Goal: Task Accomplishment & Management: Manage account settings

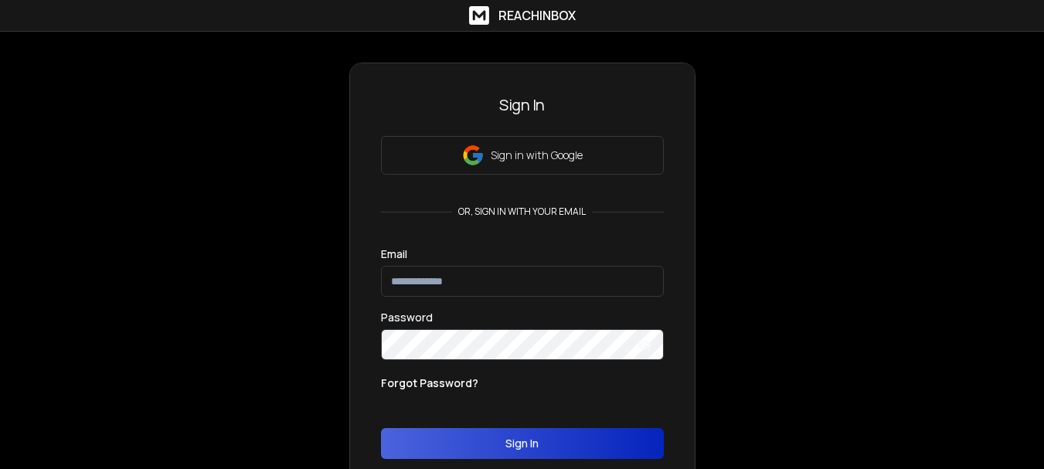
click at [475, 277] on input "email" at bounding box center [522, 281] width 283 height 31
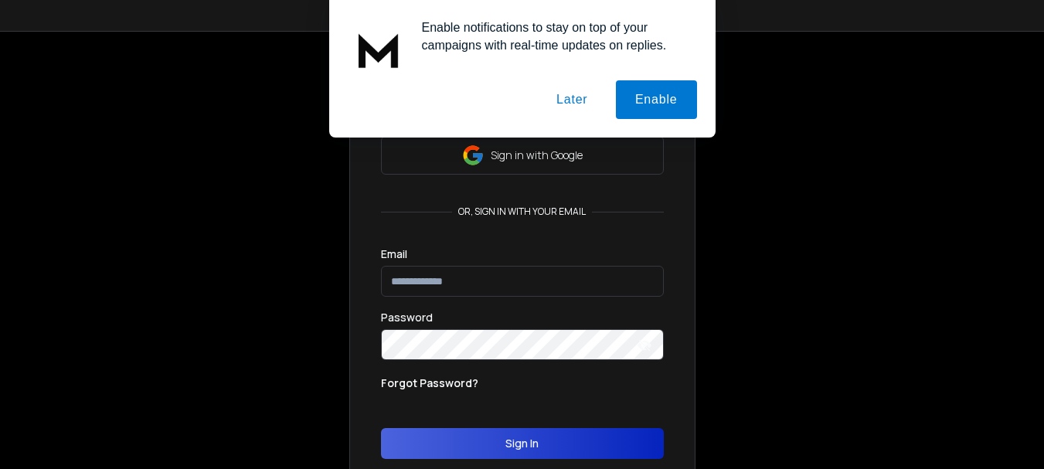
click at [573, 98] on button "Later" at bounding box center [572, 99] width 70 height 39
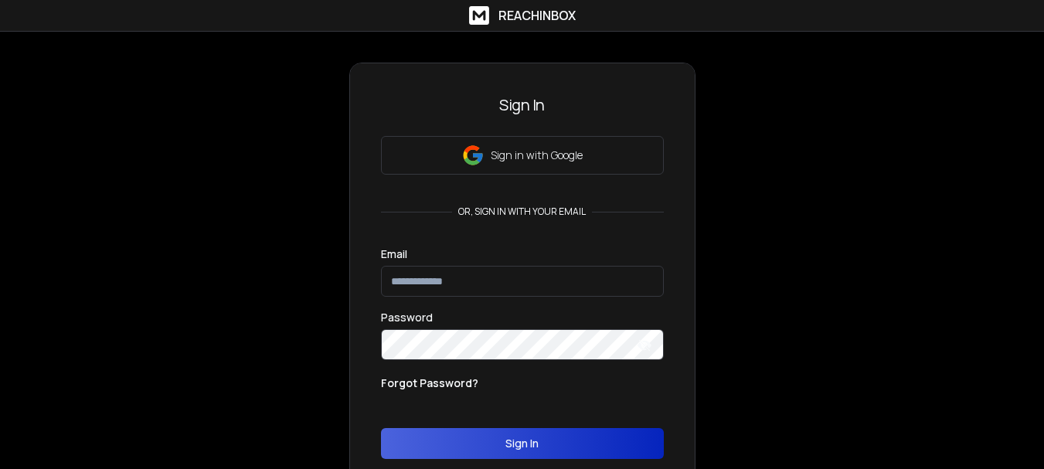
click at [465, 284] on input "email" at bounding box center [522, 281] width 283 height 31
paste input "**********"
click at [429, 281] on input "**********" at bounding box center [522, 281] width 283 height 31
type input "**********"
click at [639, 345] on icon at bounding box center [645, 345] width 14 height 9
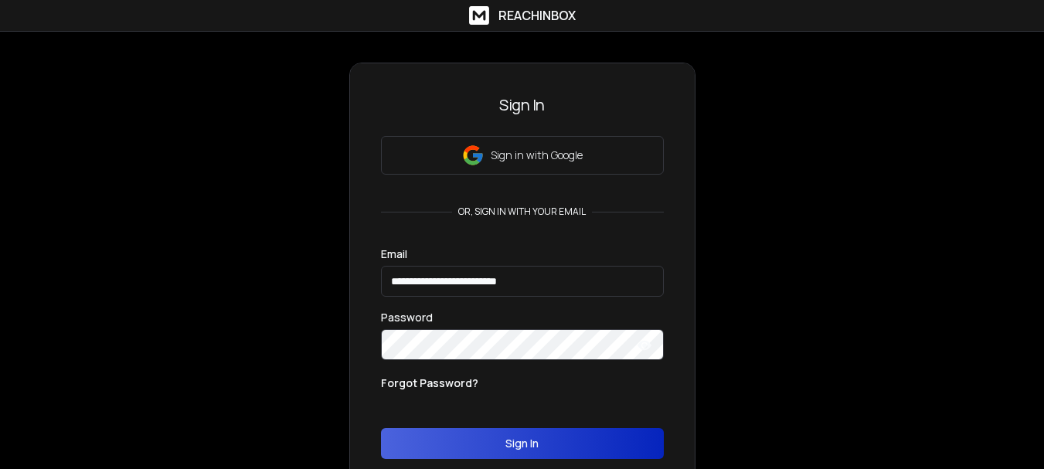
click at [507, 451] on button "Sign In" at bounding box center [522, 443] width 283 height 31
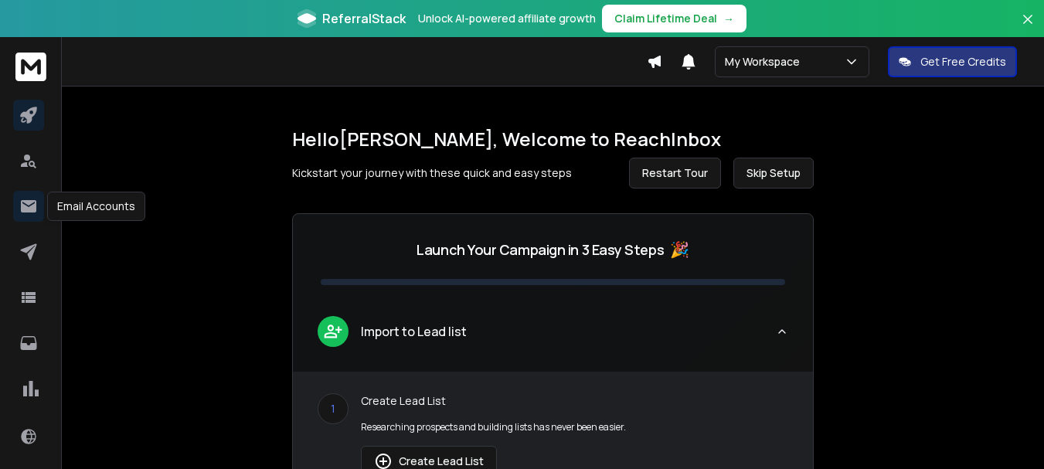
click at [32, 200] on icon at bounding box center [28, 206] width 15 height 12
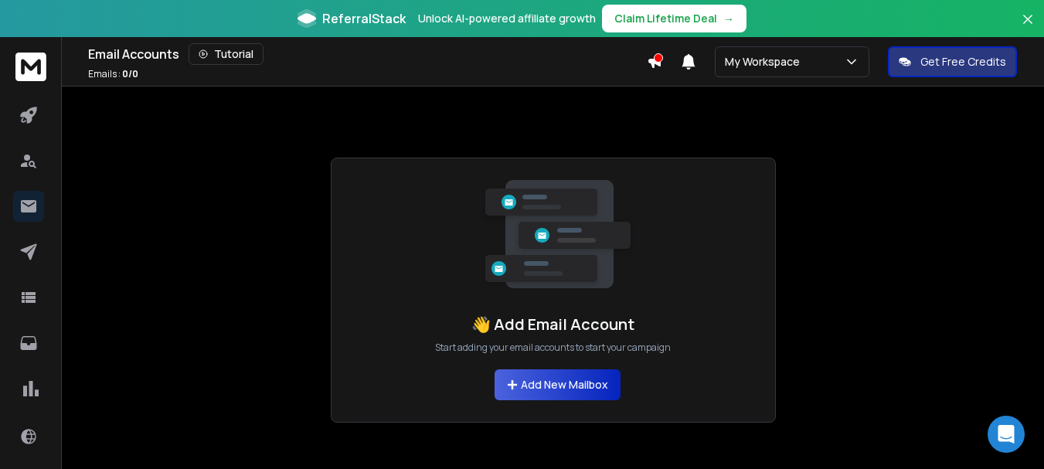
click at [542, 393] on button "Add New Mailbox" at bounding box center [558, 384] width 126 height 31
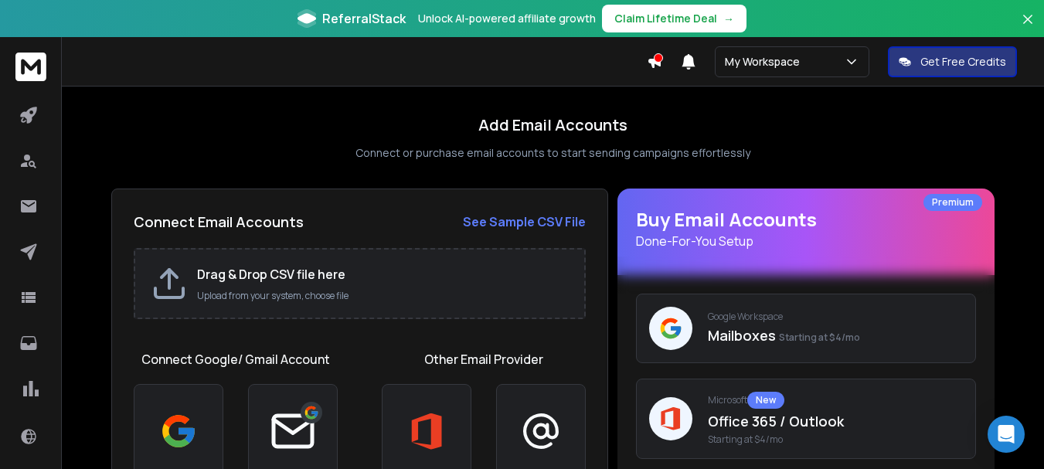
click at [743, 331] on p "Mailboxes Starting at $4/mo" at bounding box center [835, 336] width 255 height 22
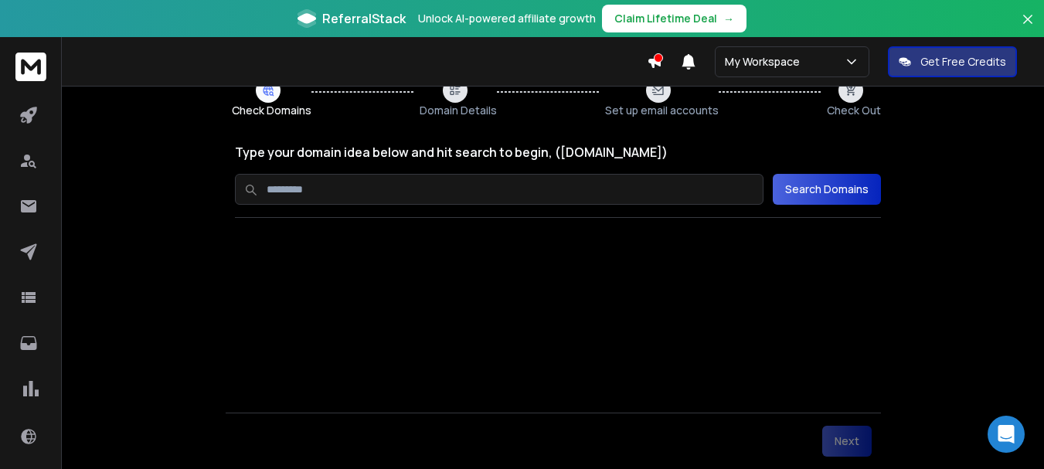
scroll to position [26, 0]
click at [438, 188] on input at bounding box center [499, 190] width 529 height 31
paste input "**********"
click at [307, 192] on input "**********" at bounding box center [499, 190] width 529 height 31
type input "**********"
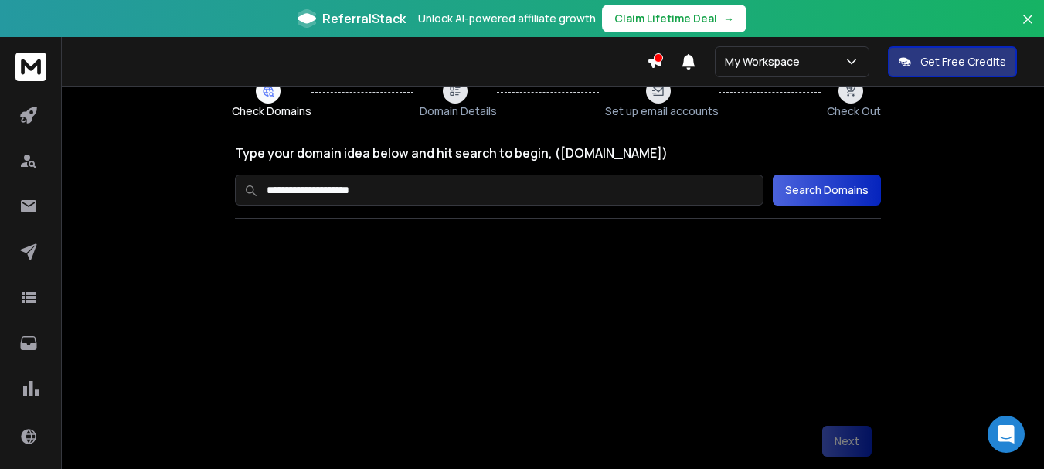
click at [807, 187] on button "Search Domains" at bounding box center [827, 190] width 108 height 31
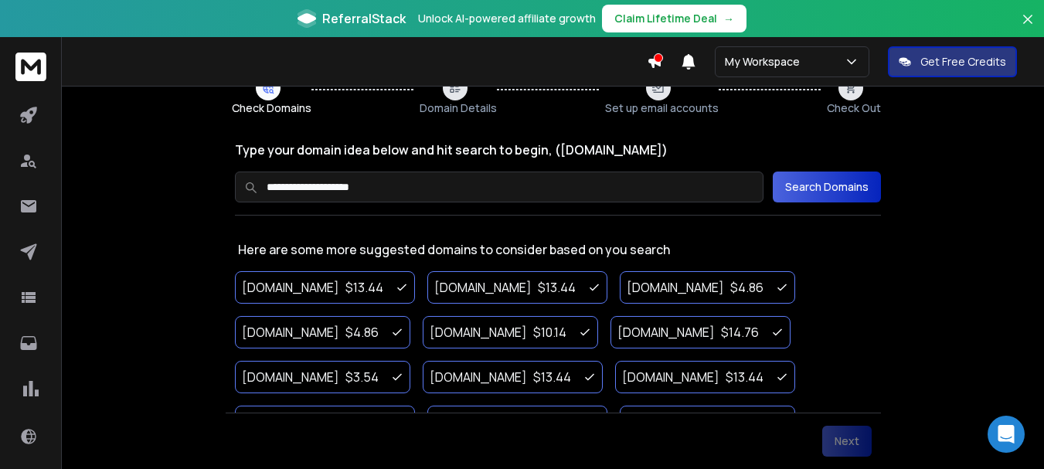
scroll to position [0, 0]
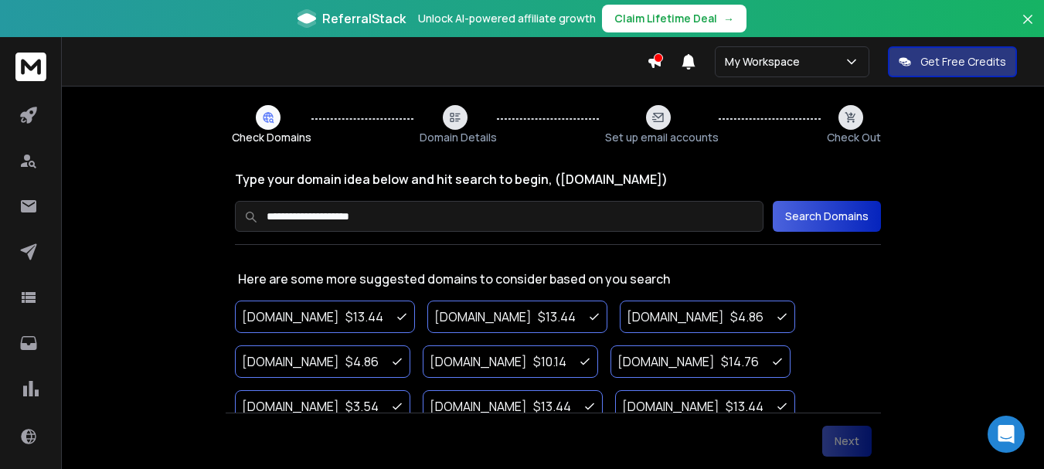
click at [649, 123] on div at bounding box center [658, 117] width 25 height 25
click at [1033, 17] on icon "Close banner" at bounding box center [1028, 19] width 14 height 14
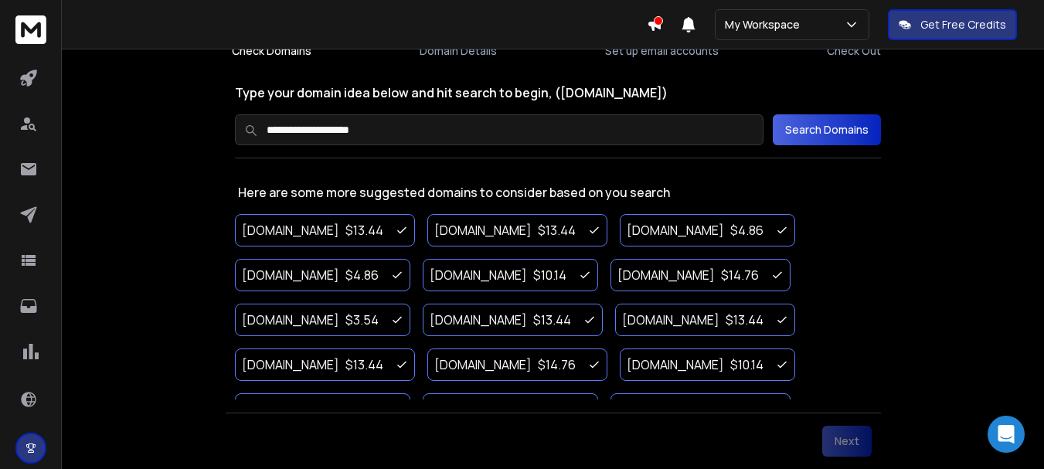
click at [303, 131] on input "**********" at bounding box center [499, 129] width 529 height 31
click at [142, 165] on section "Check Domains Domain Details Set up email accounts Check Out Type your domain i…" at bounding box center [553, 211] width 982 height 423
click at [26, 168] on icon at bounding box center [28, 169] width 19 height 19
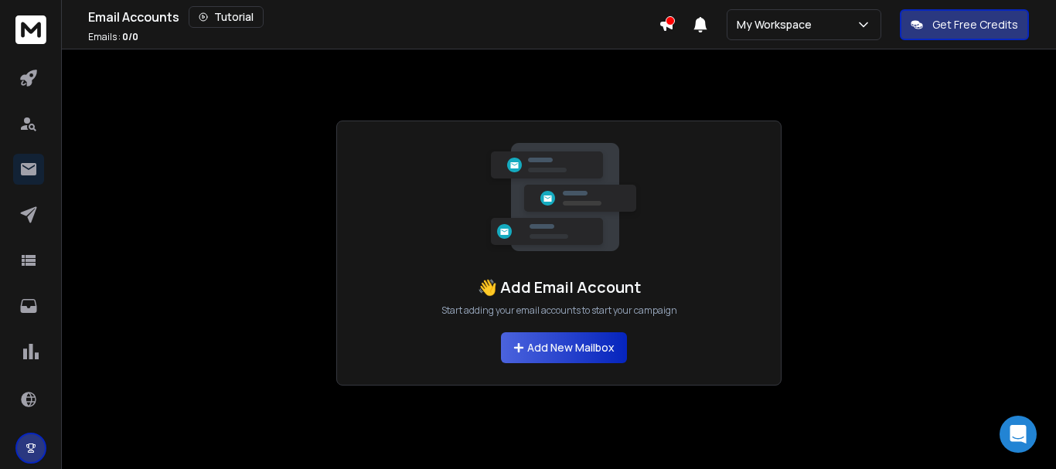
click at [536, 342] on button "Add New Mailbox" at bounding box center [564, 347] width 126 height 31
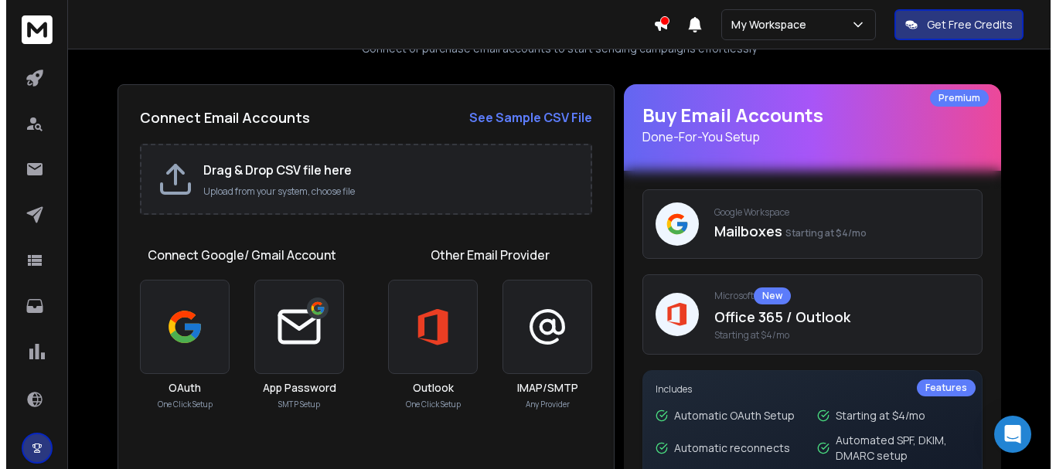
scroll to position [69, 0]
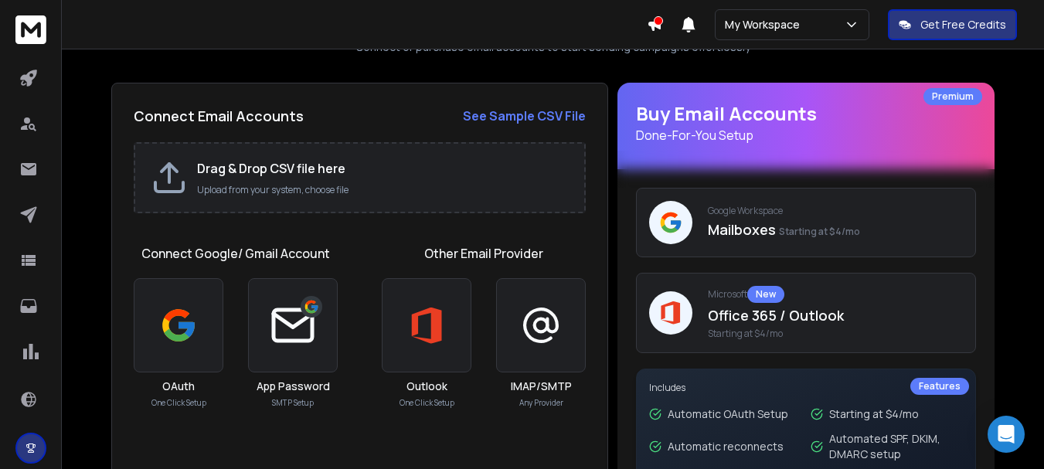
click at [202, 348] on div at bounding box center [179, 325] width 90 height 94
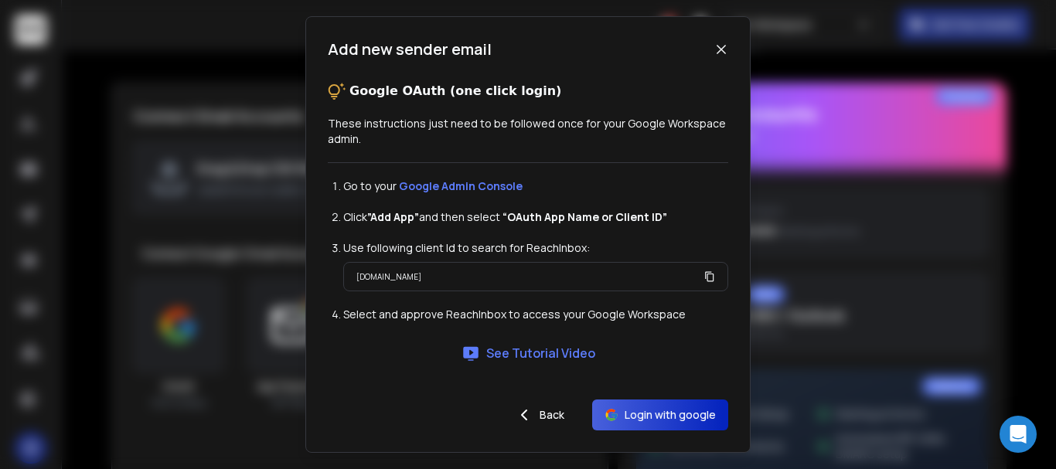
click at [648, 407] on button "Login with google" at bounding box center [660, 415] width 136 height 31
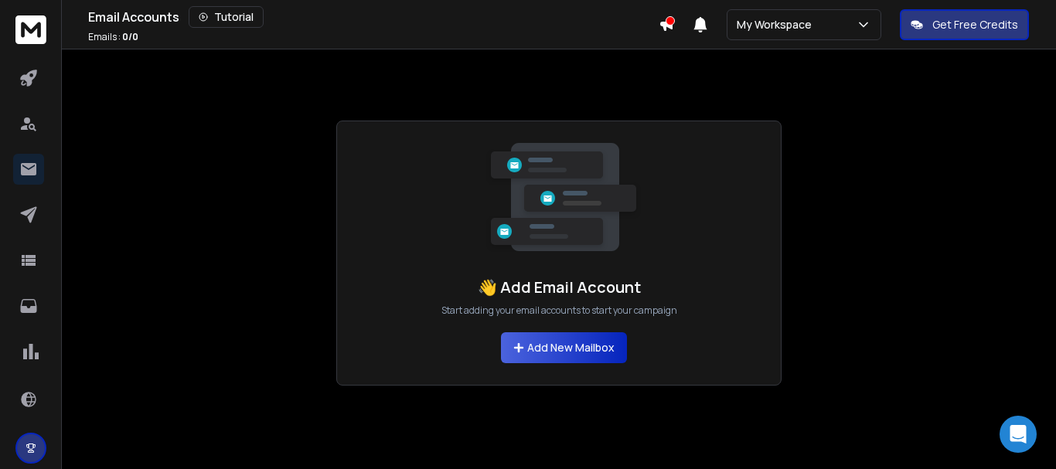
click at [592, 342] on button "Add New Mailbox" at bounding box center [564, 347] width 126 height 31
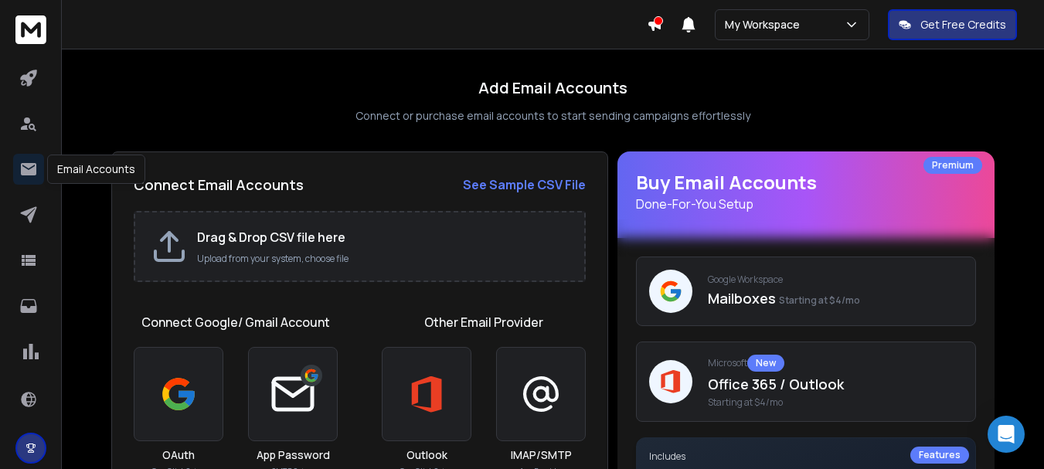
click at [32, 168] on icon at bounding box center [28, 169] width 15 height 12
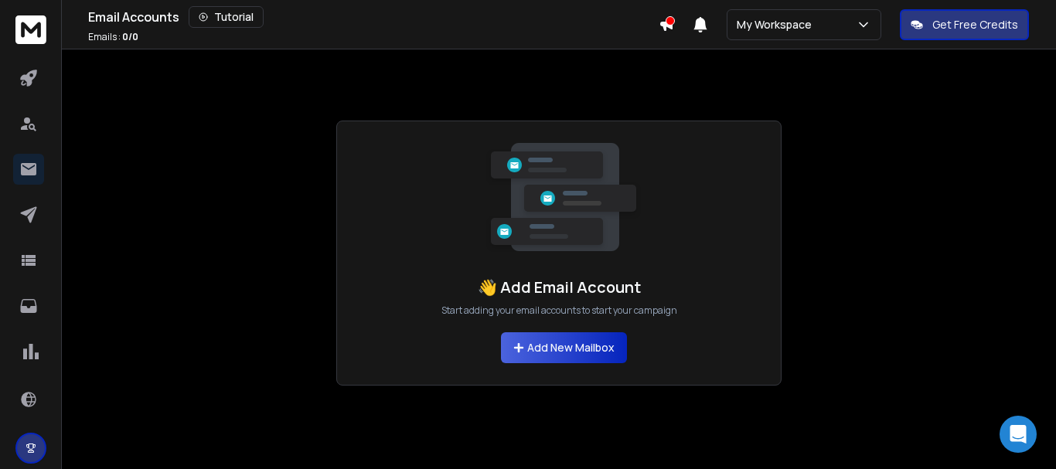
click at [531, 343] on button "Add New Mailbox" at bounding box center [564, 347] width 126 height 31
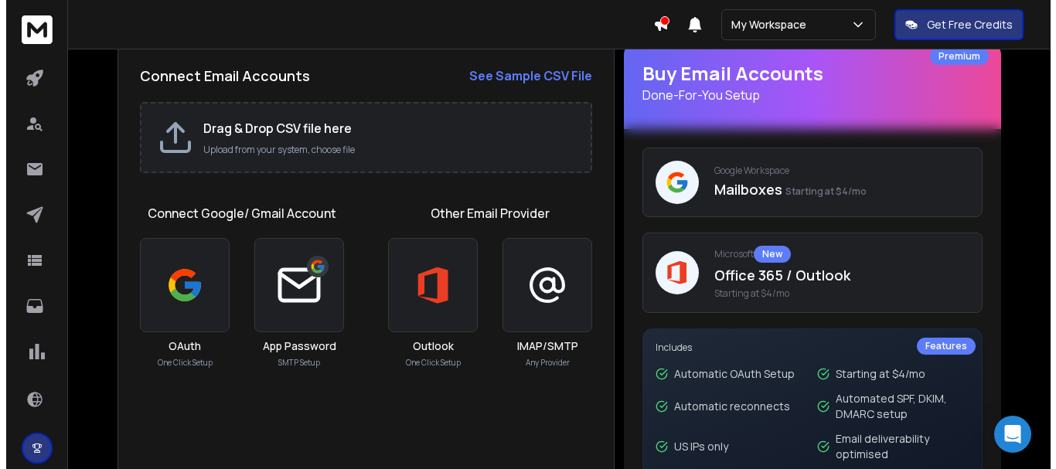
scroll to position [165, 0]
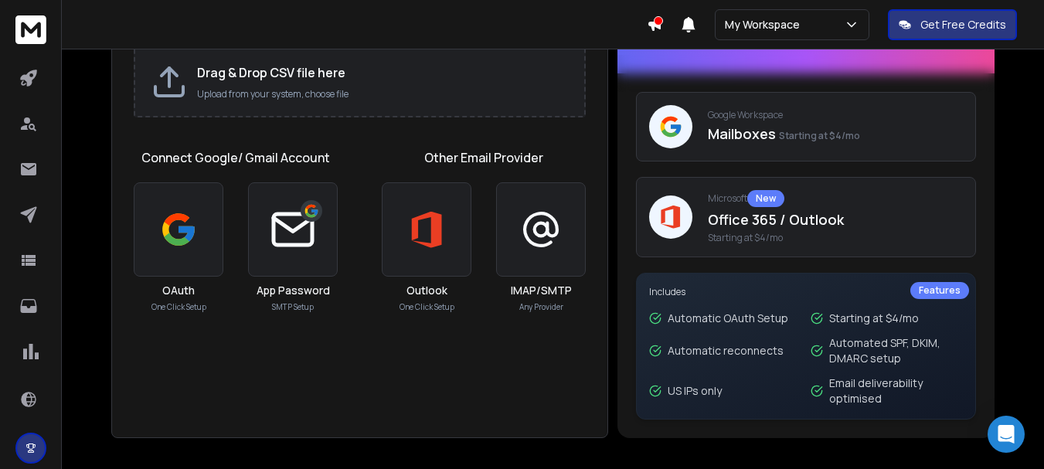
click at [198, 250] on div at bounding box center [179, 229] width 90 height 94
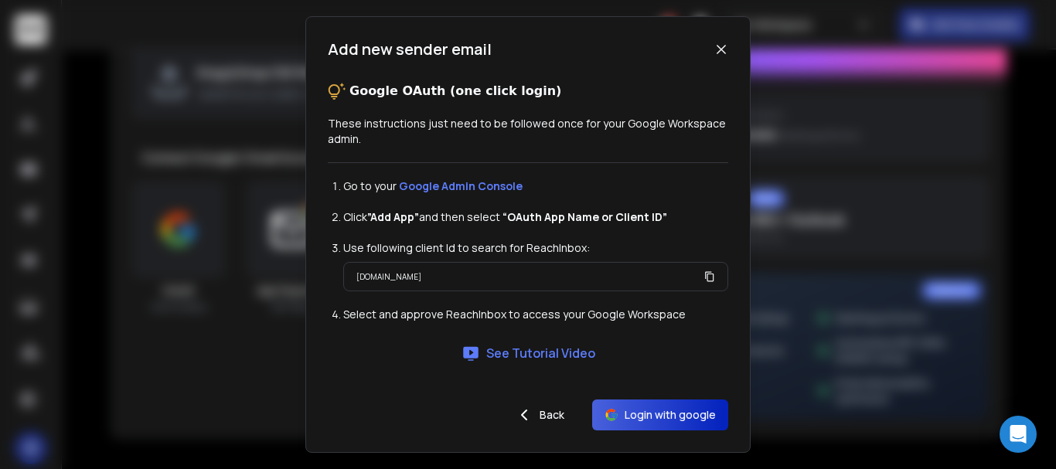
click at [665, 409] on button "Login with google" at bounding box center [660, 415] width 136 height 31
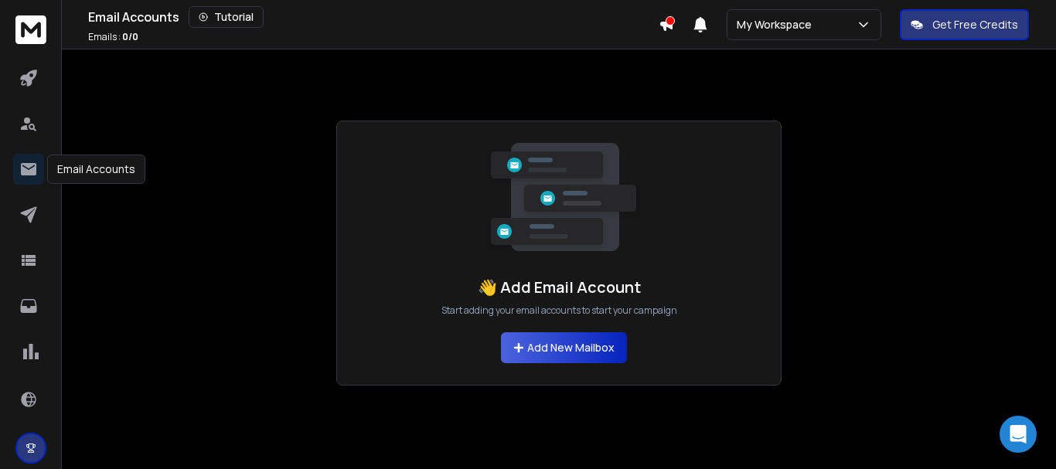
click at [26, 167] on icon at bounding box center [28, 169] width 19 height 19
click at [576, 342] on button "Add New Mailbox" at bounding box center [564, 347] width 126 height 31
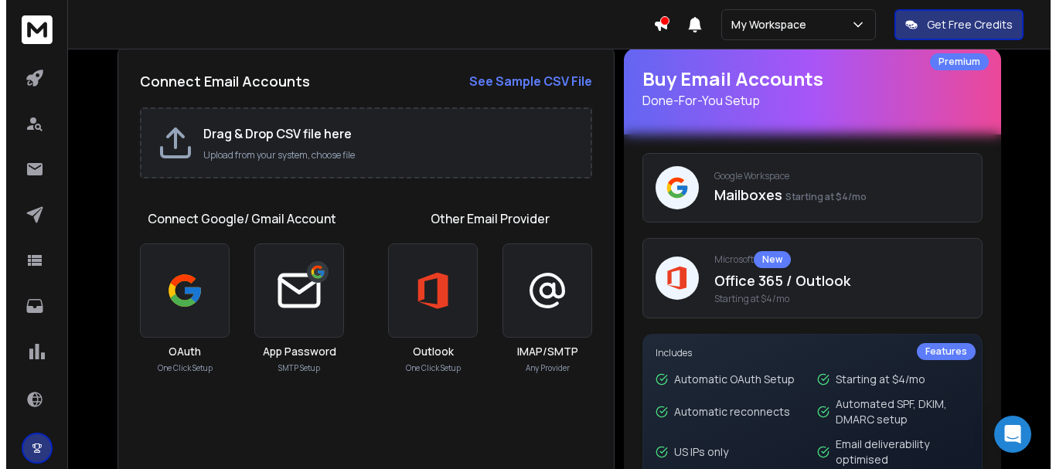
scroll to position [104, 0]
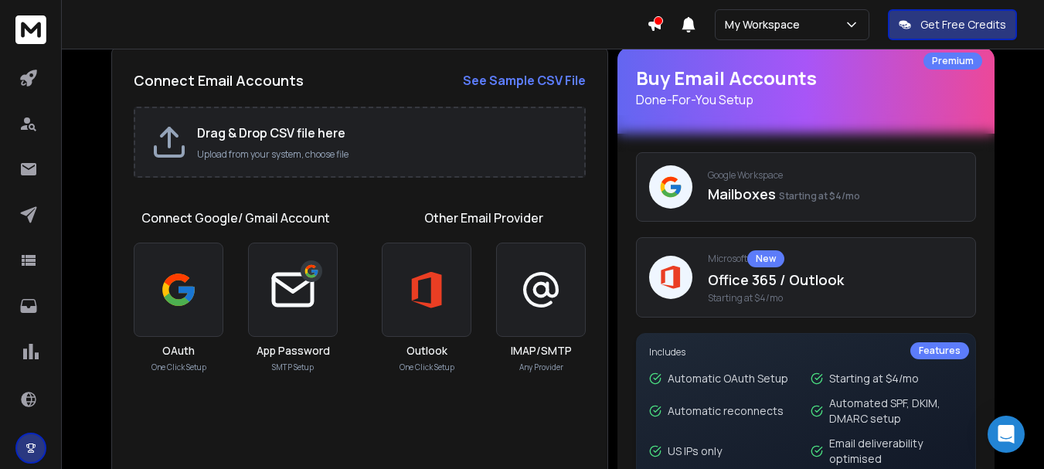
click at [182, 303] on icon at bounding box center [177, 299] width 26 height 13
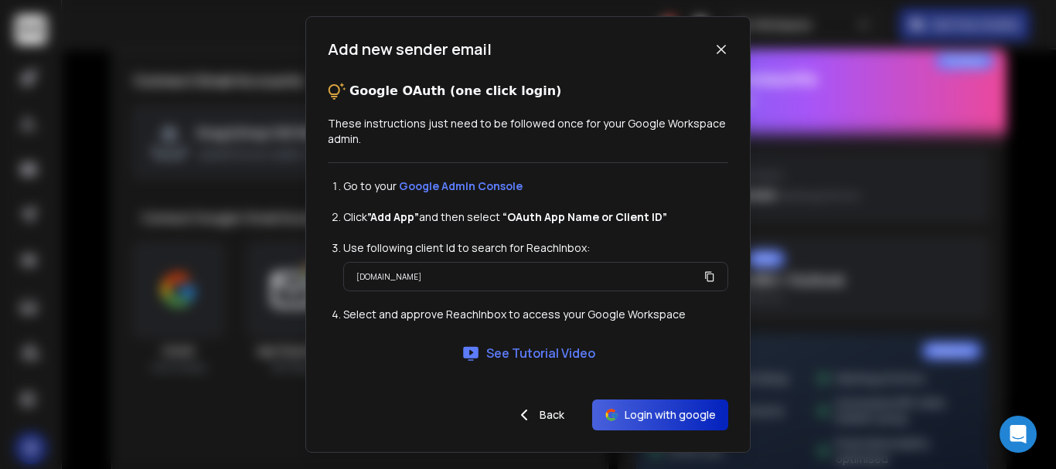
click at [712, 277] on icon at bounding box center [709, 276] width 11 height 11
click at [628, 410] on button "Login with google" at bounding box center [660, 415] width 136 height 31
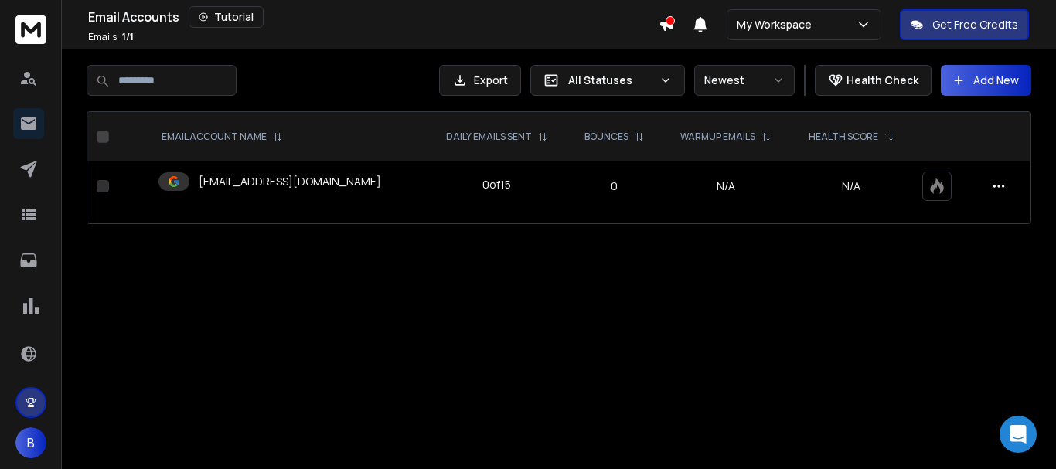
click at [963, 76] on icon at bounding box center [958, 80] width 11 height 11
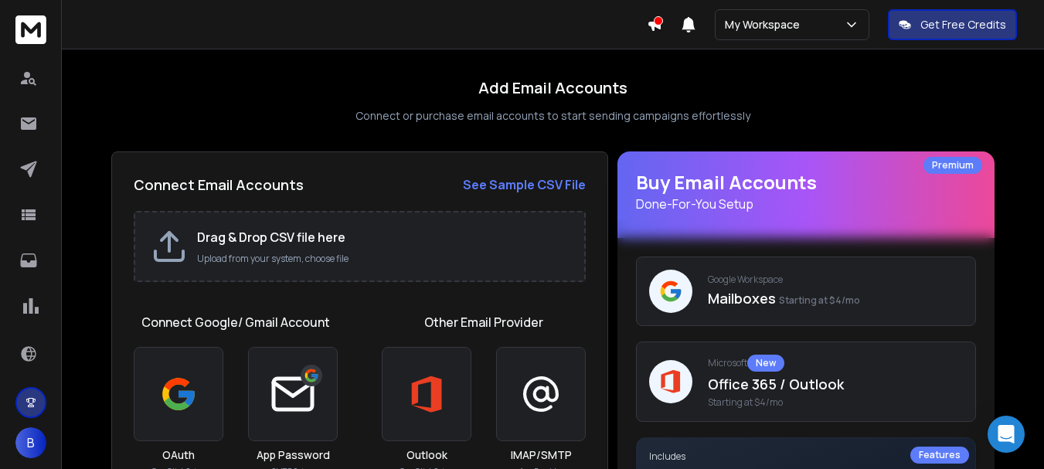
click at [165, 381] on icon at bounding box center [178, 394] width 39 height 46
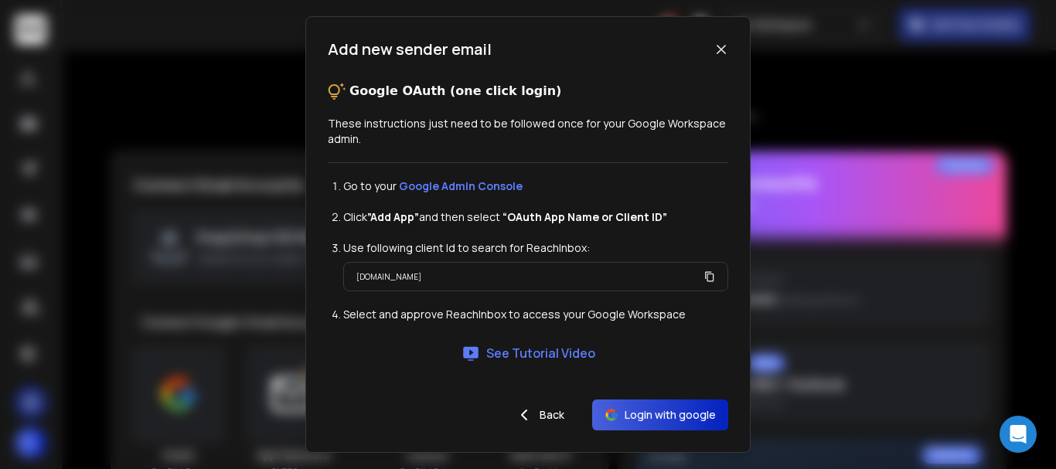
click at [641, 417] on button "Login with google" at bounding box center [660, 415] width 136 height 31
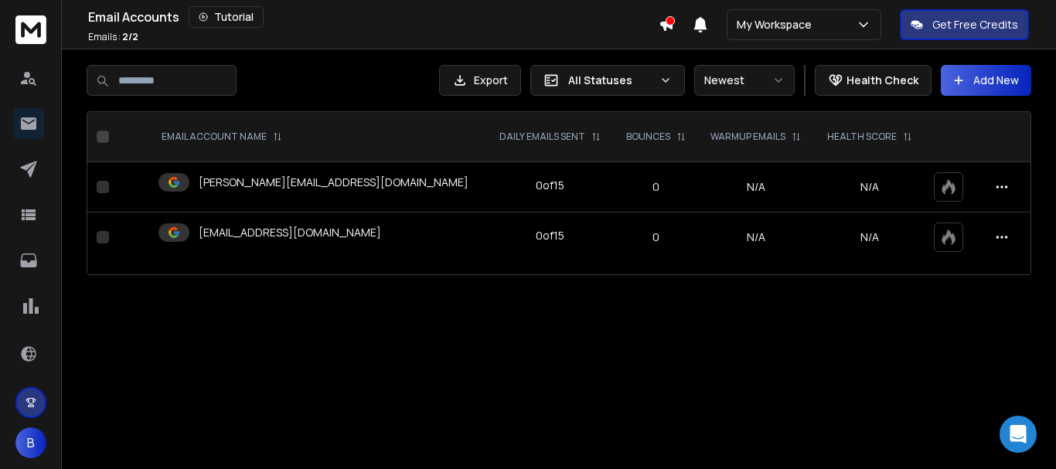
click at [992, 94] on button "Add New" at bounding box center [986, 80] width 90 height 31
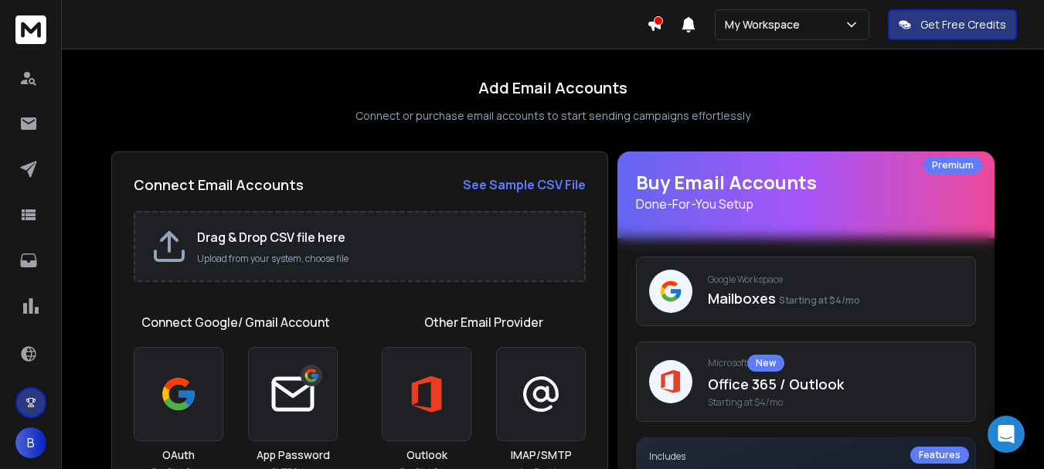
click at [181, 393] on icon at bounding box center [187, 398] width 16 height 15
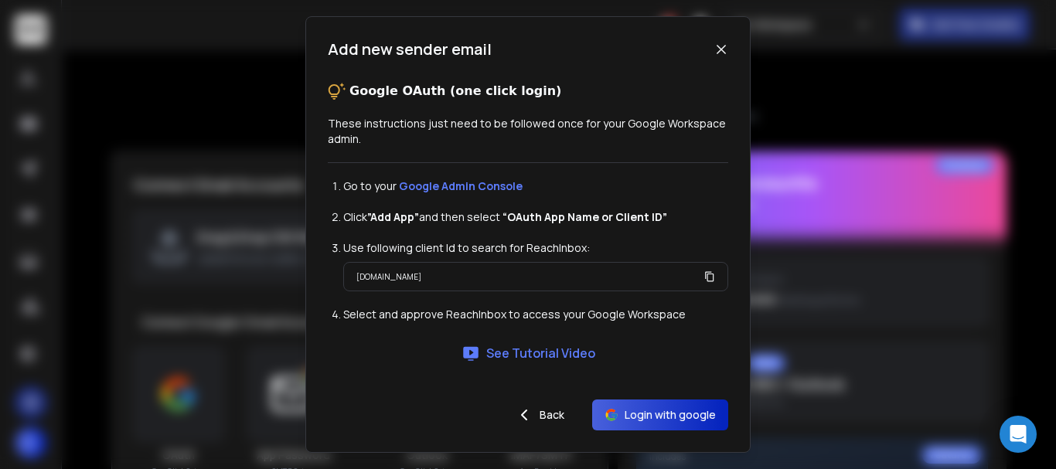
click at [633, 400] on button "Login with google" at bounding box center [660, 415] width 136 height 31
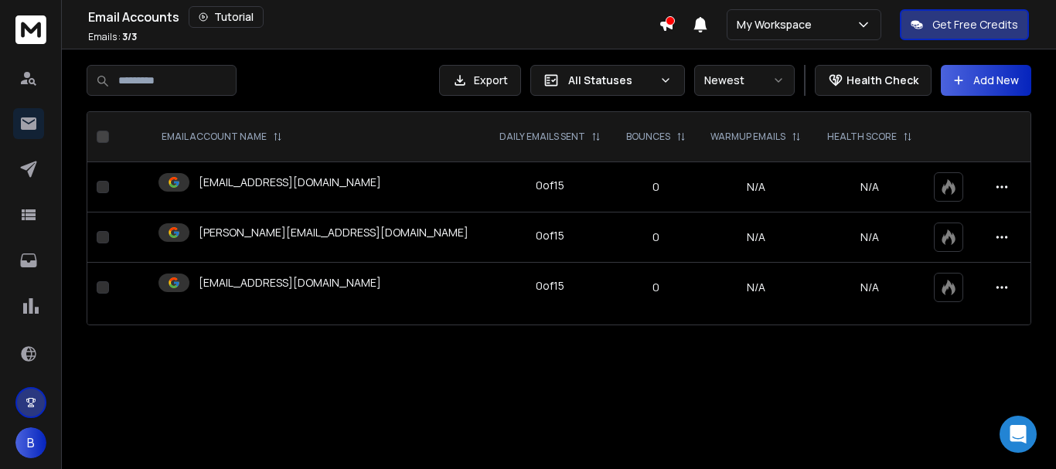
click at [995, 183] on icon at bounding box center [1002, 187] width 14 height 14
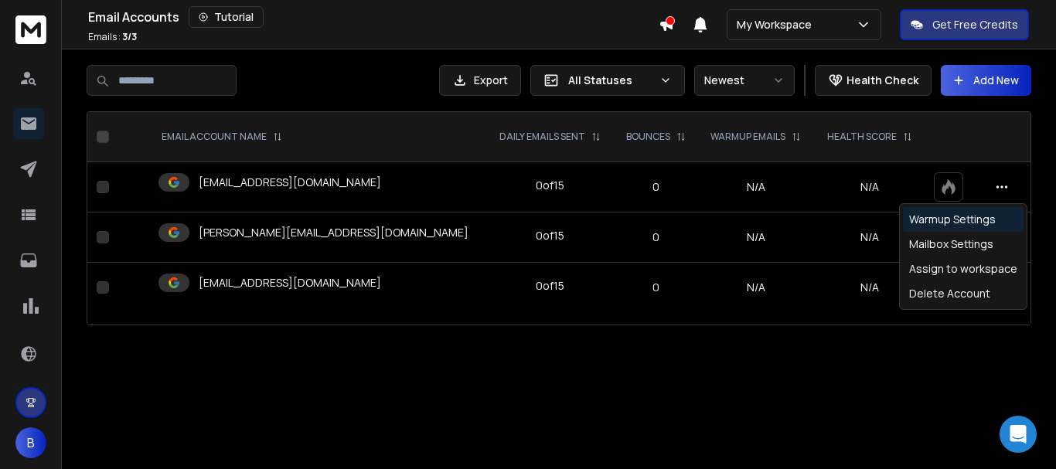
click at [958, 217] on div "Warmup Settings" at bounding box center [963, 219] width 121 height 25
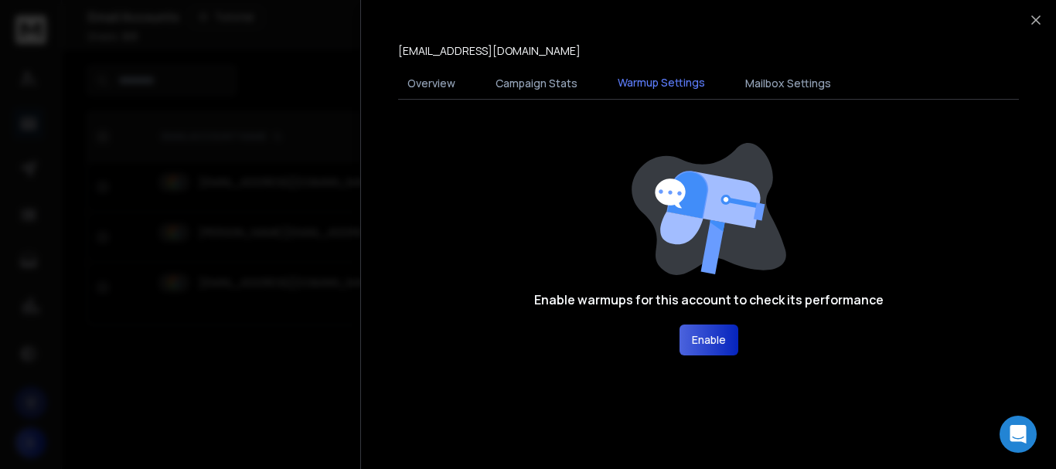
click at [729, 342] on button "Enable" at bounding box center [708, 340] width 59 height 31
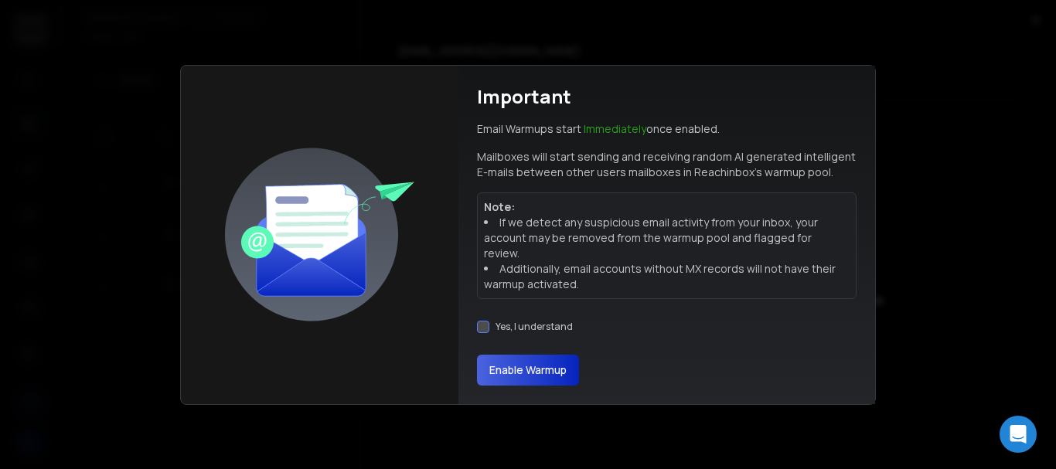
click at [479, 321] on button "Yes, I understand" at bounding box center [483, 327] width 12 height 12
click at [494, 355] on button "Enable Warmup" at bounding box center [528, 370] width 102 height 31
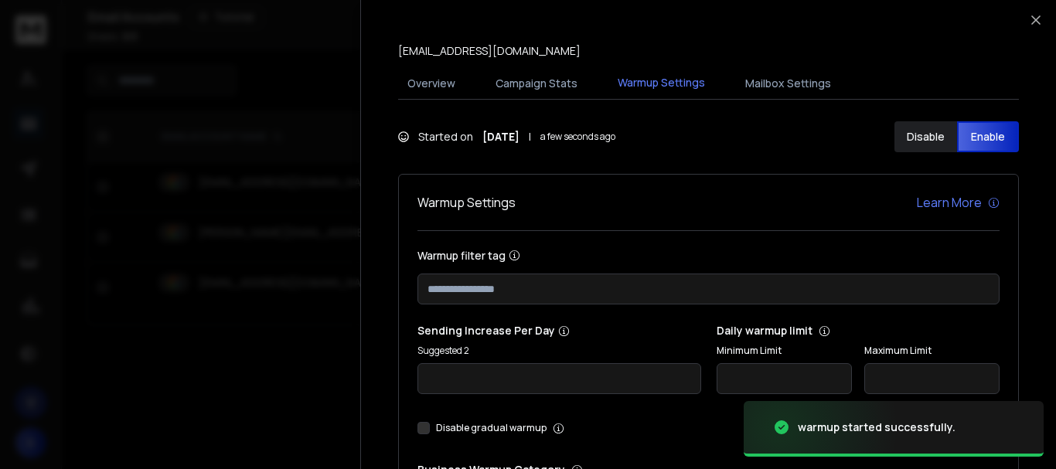
type input "**********"
type input "*"
type input "**"
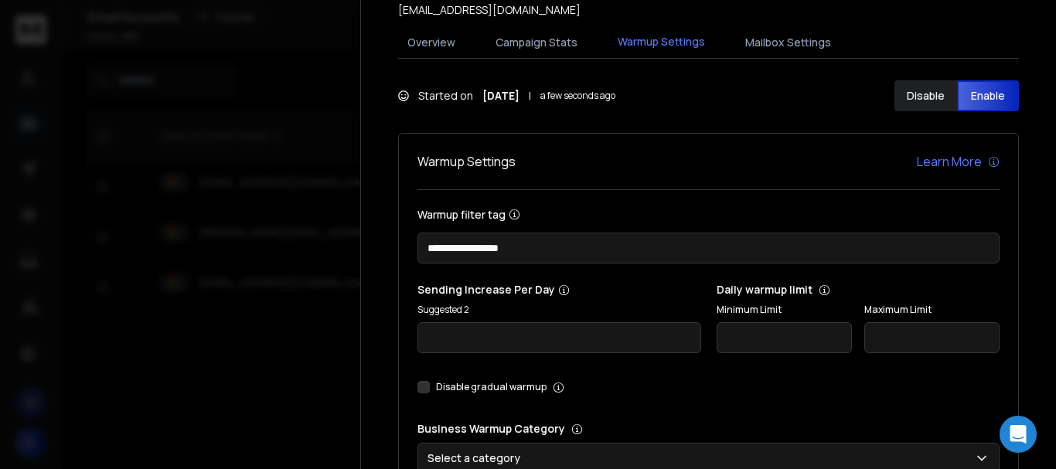
scroll to position [39, 0]
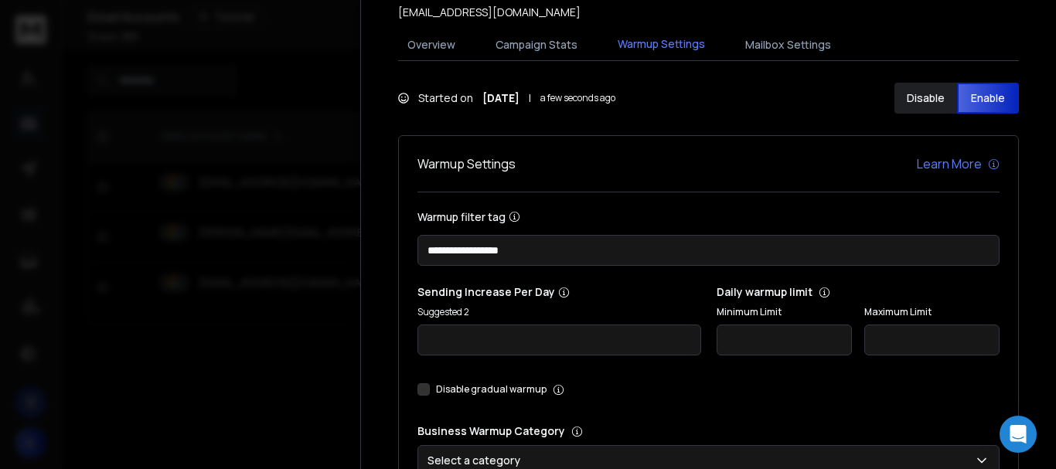
click at [724, 338] on input "*" at bounding box center [783, 340] width 135 height 31
type input "*"
click at [866, 341] on input "**" at bounding box center [931, 340] width 135 height 31
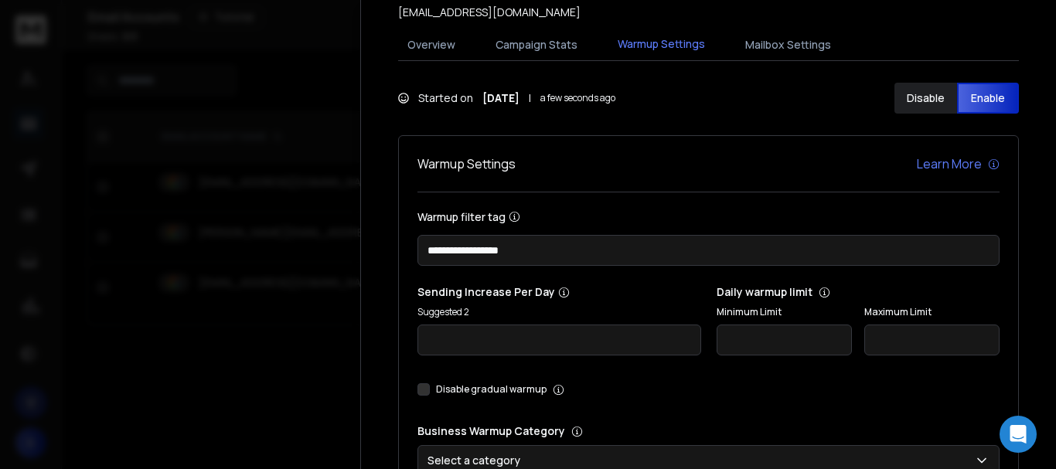
click at [866, 341] on input "**" at bounding box center [931, 340] width 135 height 31
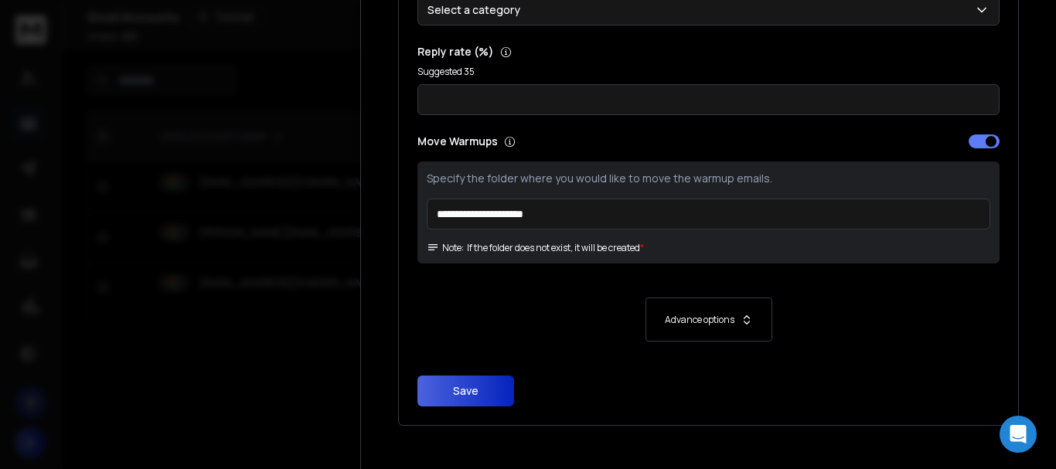
type input "*"
click at [485, 387] on button "Save" at bounding box center [465, 391] width 97 height 31
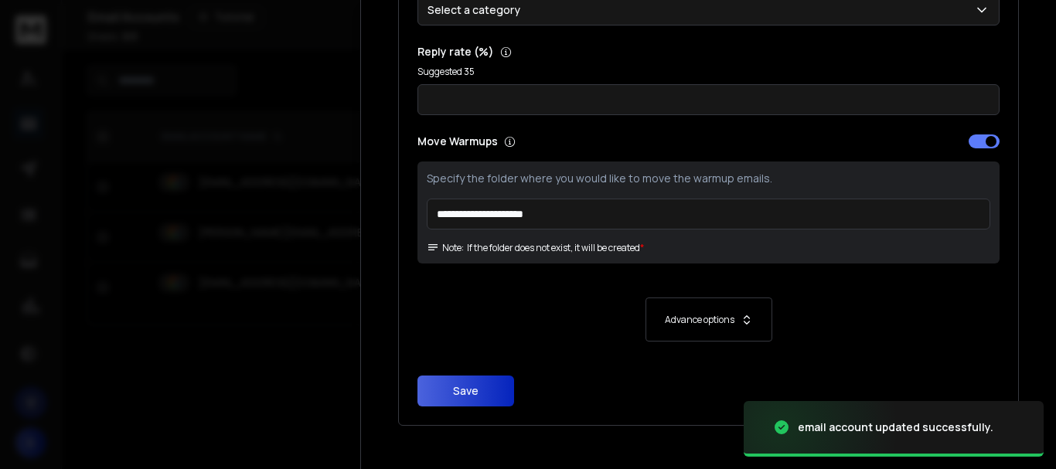
type input "*"
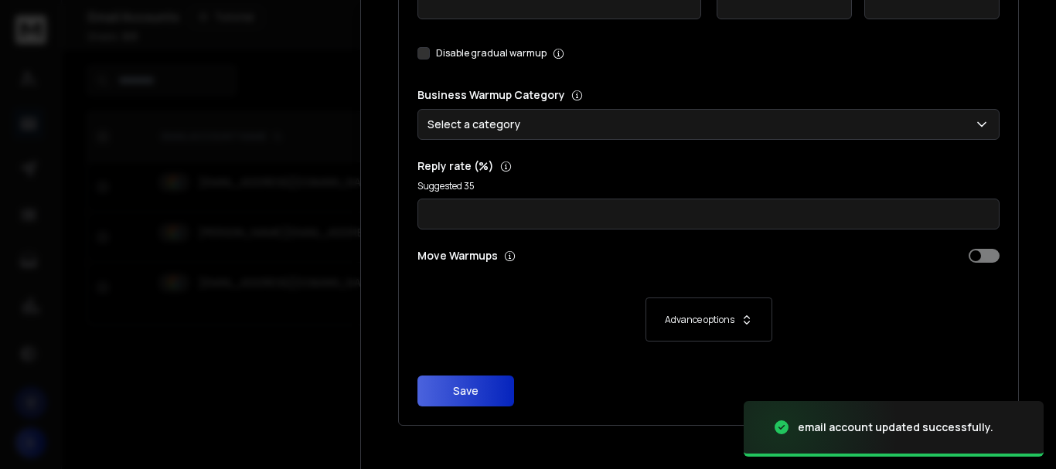
scroll to position [375, 0]
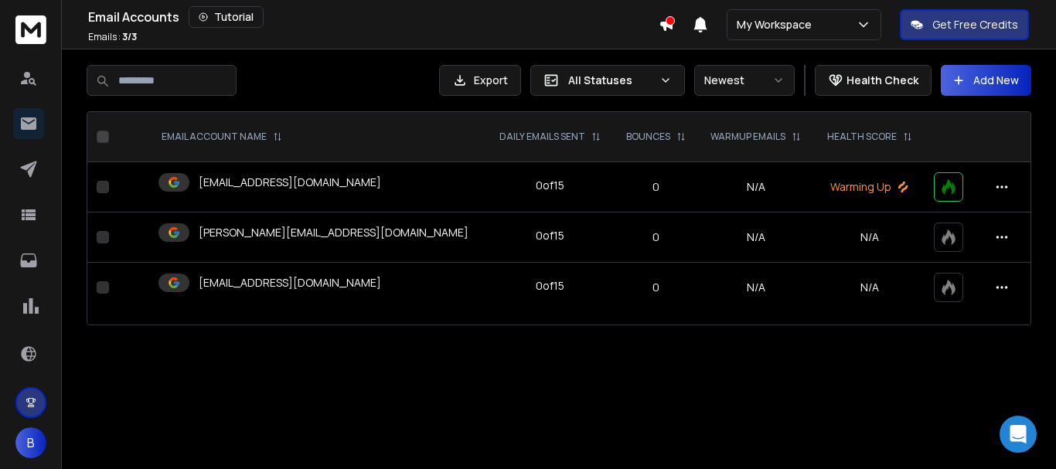
click at [936, 244] on div at bounding box center [948, 237] width 29 height 29
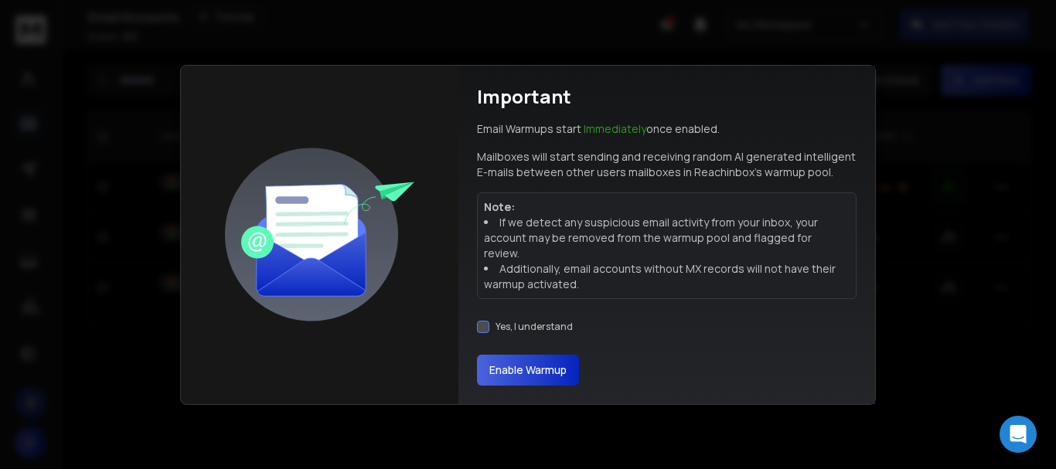
click at [480, 321] on button "Yes, I understand" at bounding box center [483, 327] width 12 height 12
click at [515, 366] on button "Enable Warmup" at bounding box center [528, 370] width 102 height 31
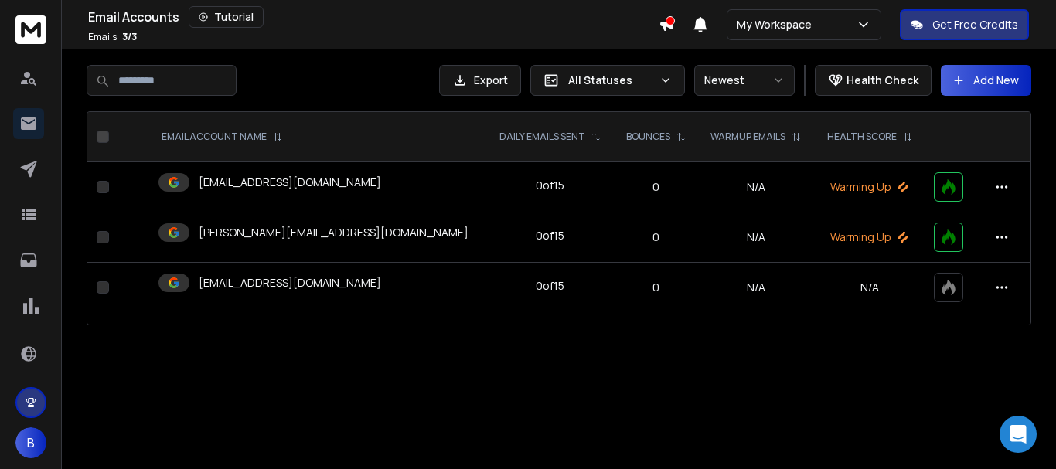
click at [941, 290] on icon at bounding box center [948, 287] width 15 height 15
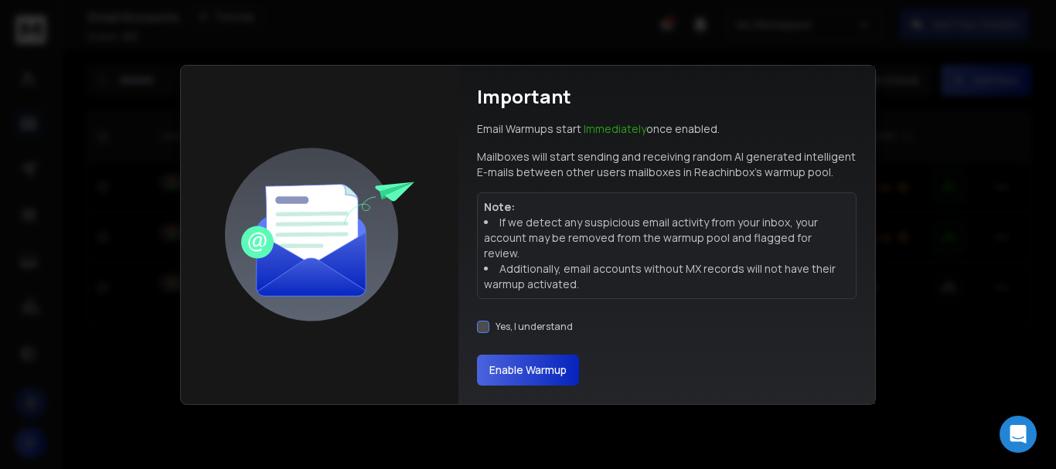
click at [492, 322] on div "Yes, I understand" at bounding box center [525, 327] width 96 height 12
click at [488, 321] on button "Yes, I understand" at bounding box center [483, 327] width 12 height 12
click at [502, 356] on button "Enable Warmup" at bounding box center [528, 370] width 102 height 31
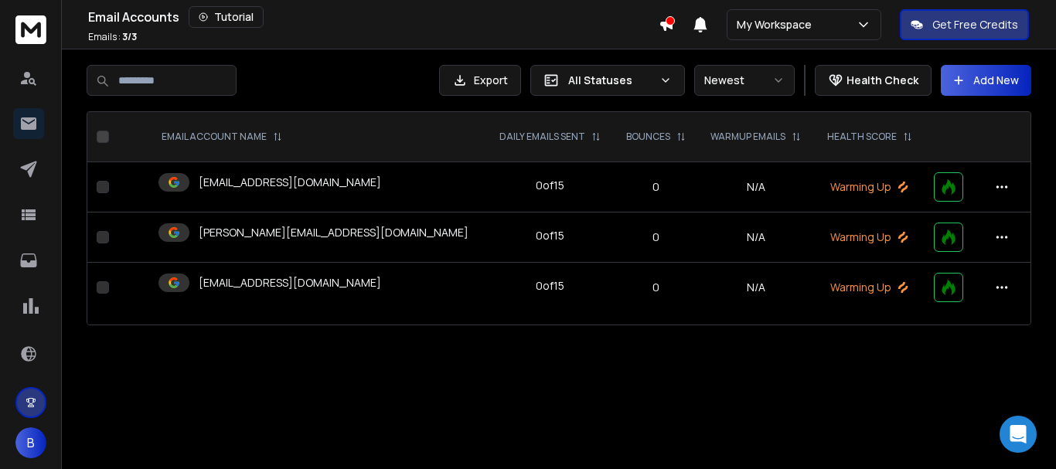
click at [995, 188] on icon at bounding box center [1002, 187] width 14 height 14
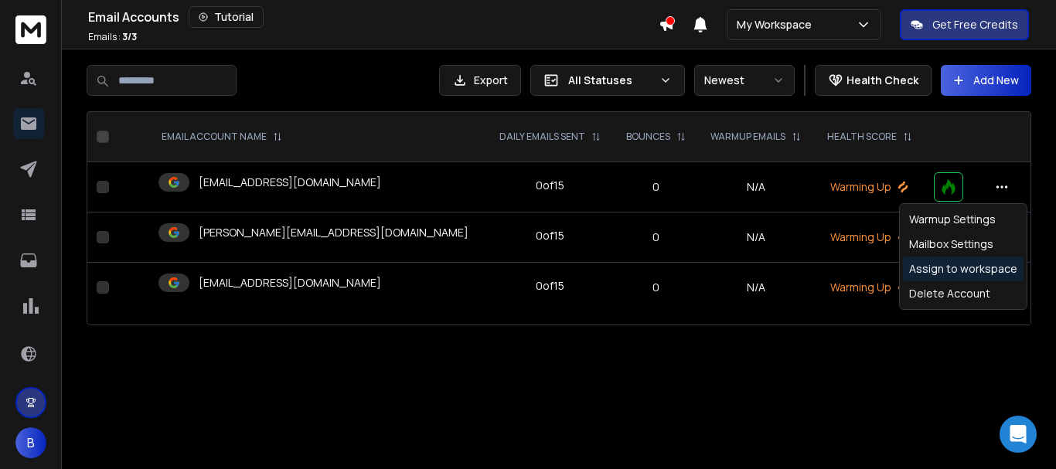
click at [961, 260] on div "Assign to workspace" at bounding box center [963, 269] width 121 height 25
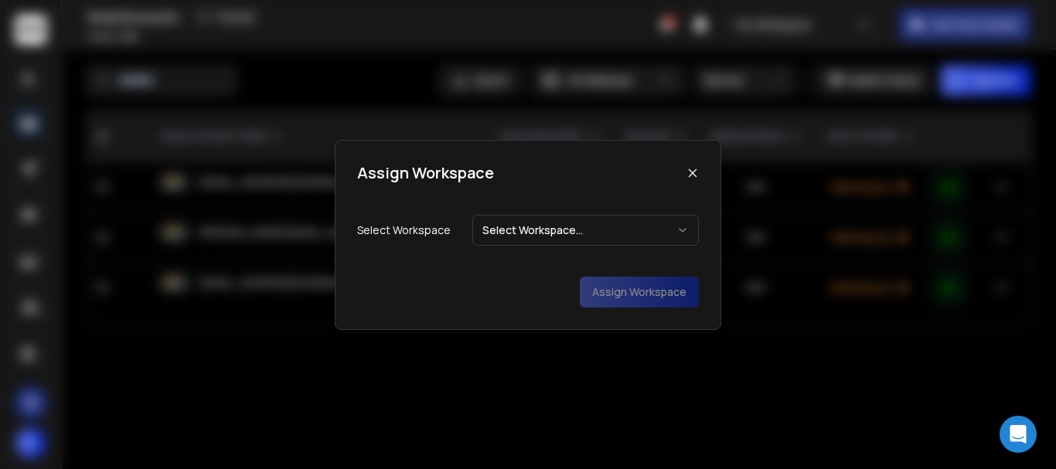
click at [635, 227] on button "Select Workspace..." at bounding box center [585, 230] width 226 height 31
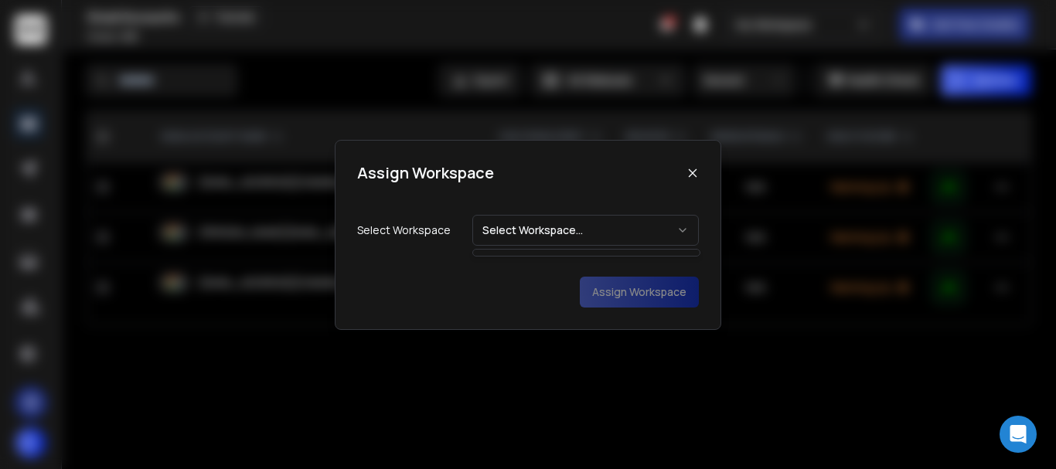
click at [635, 227] on button "Select Workspace..." at bounding box center [585, 230] width 226 height 31
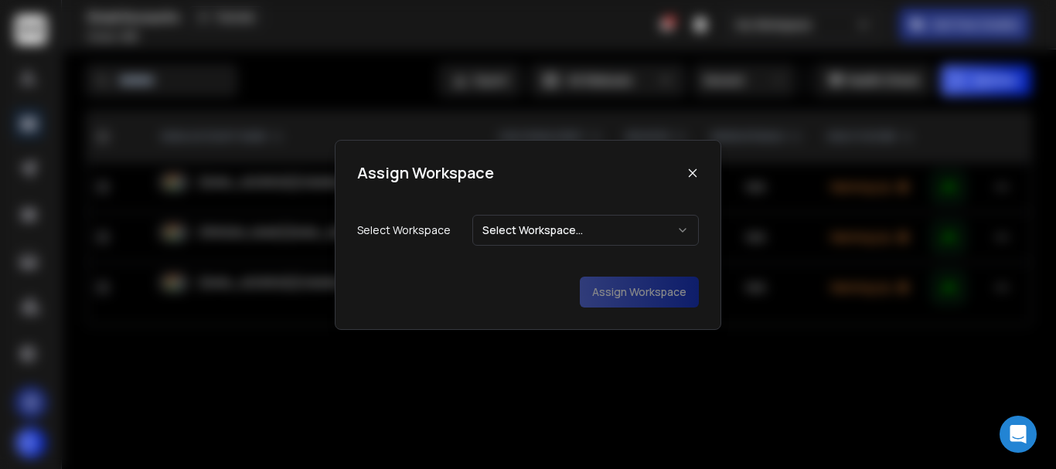
click at [693, 176] on icon at bounding box center [692, 173] width 12 height 12
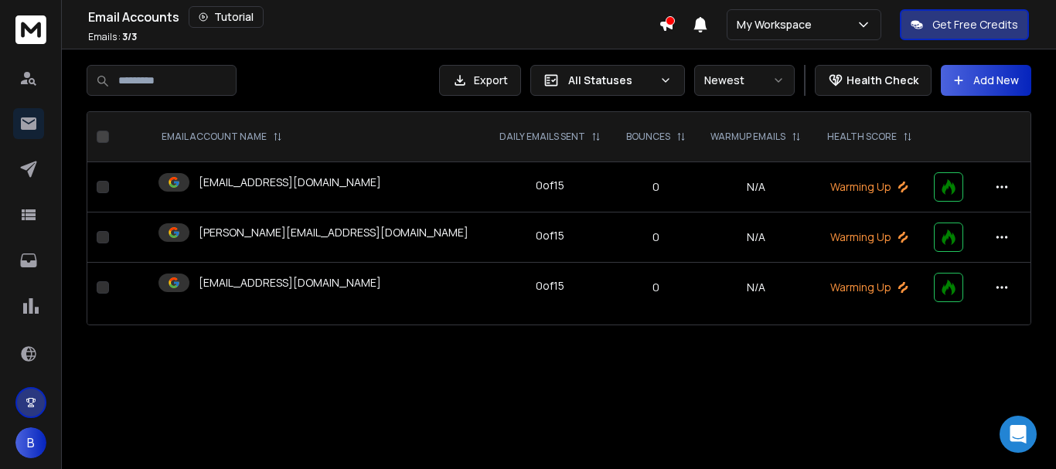
click at [723, 194] on td "N/A" at bounding box center [756, 187] width 116 height 50
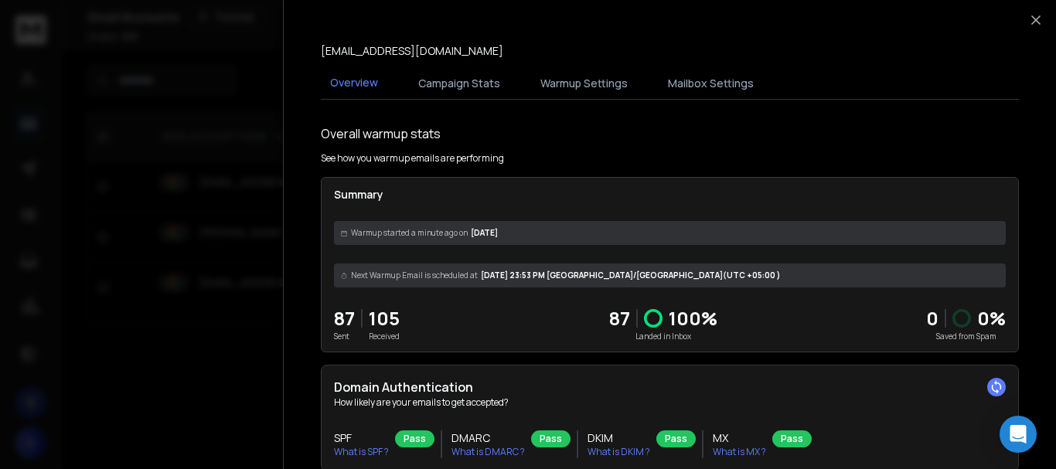
click at [556, 78] on button "Warmup Settings" at bounding box center [584, 83] width 106 height 34
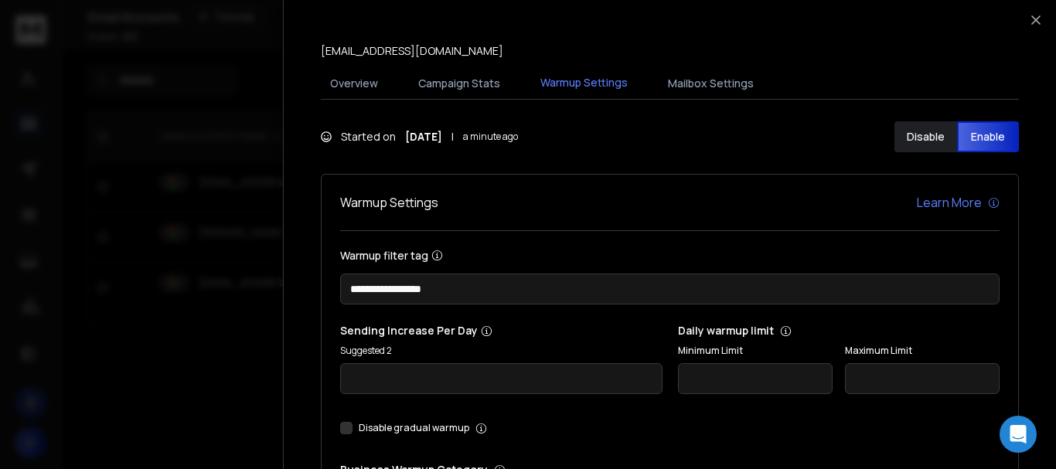
click at [373, 73] on button "Overview" at bounding box center [354, 83] width 66 height 34
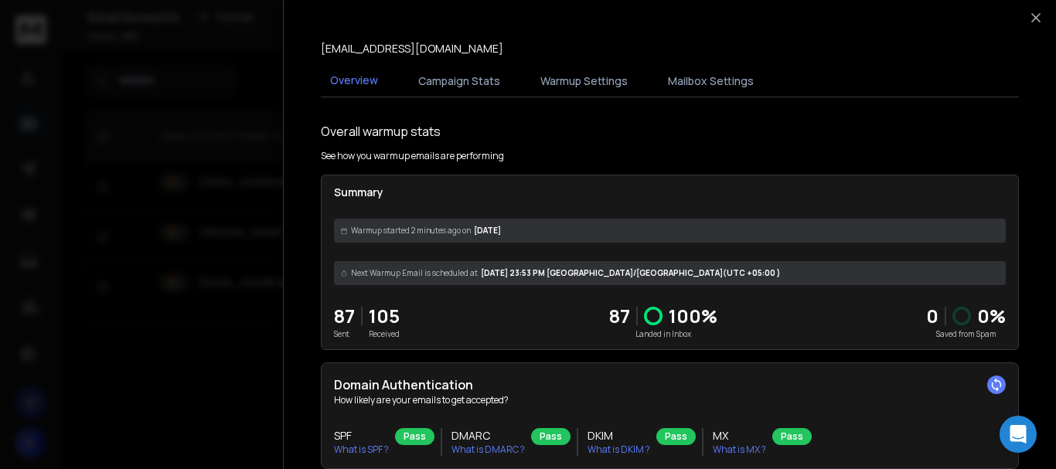
scroll to position [0, 0]
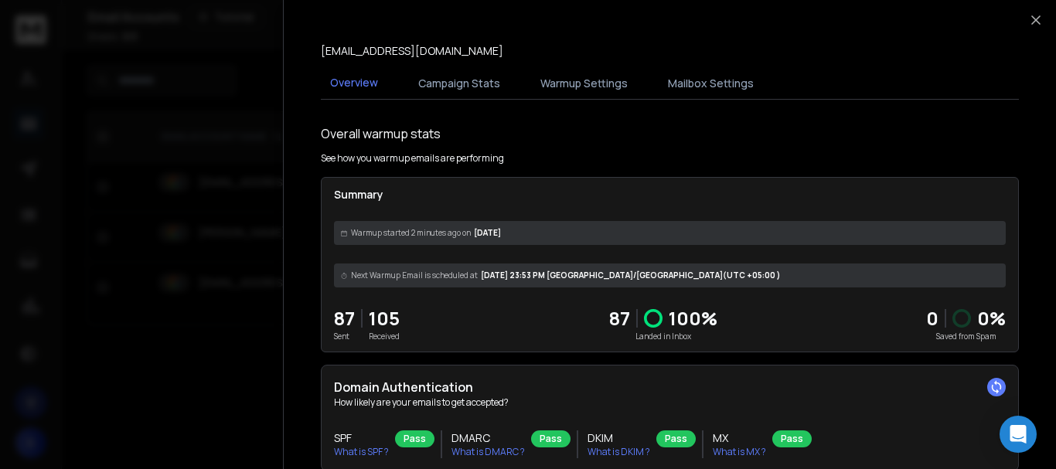
click at [583, 77] on button "Warmup Settings" at bounding box center [584, 83] width 106 height 34
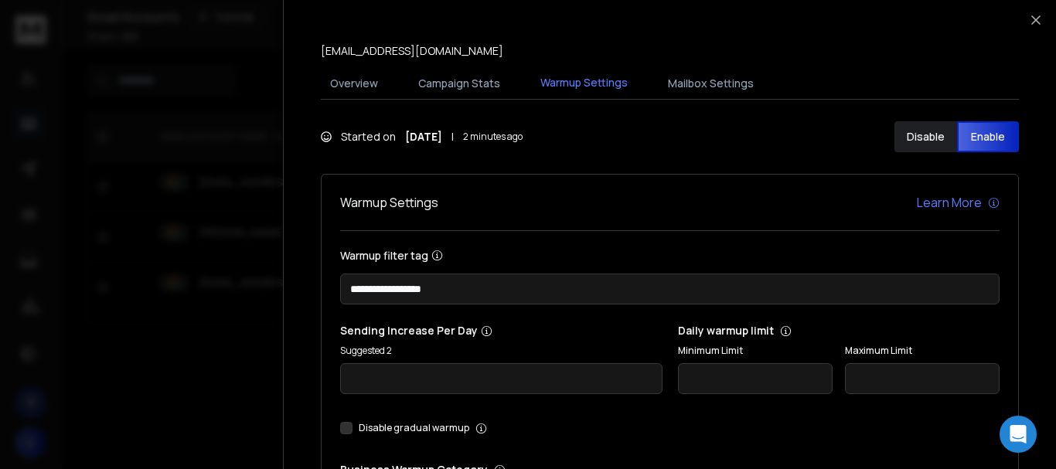
click at [710, 87] on button "Mailbox Settings" at bounding box center [711, 83] width 104 height 34
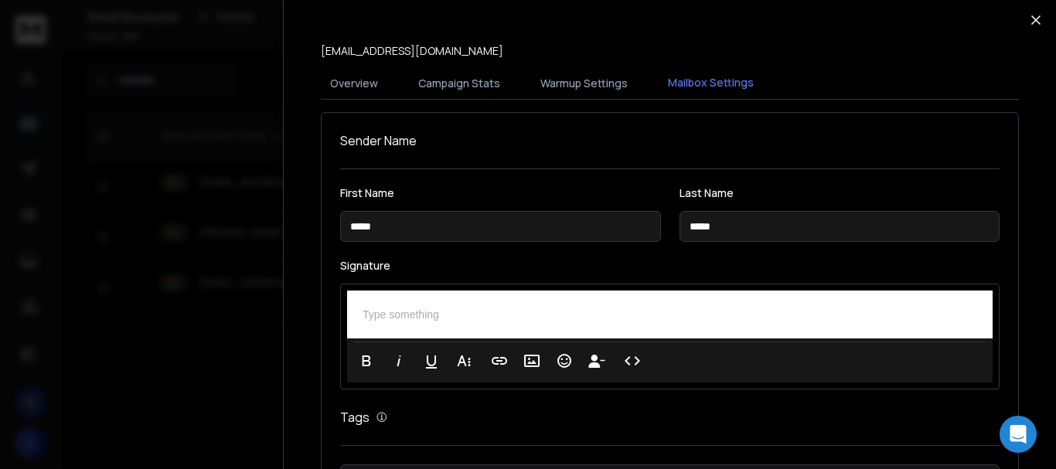
click at [1030, 26] on icon "button" at bounding box center [1035, 19] width 15 height 15
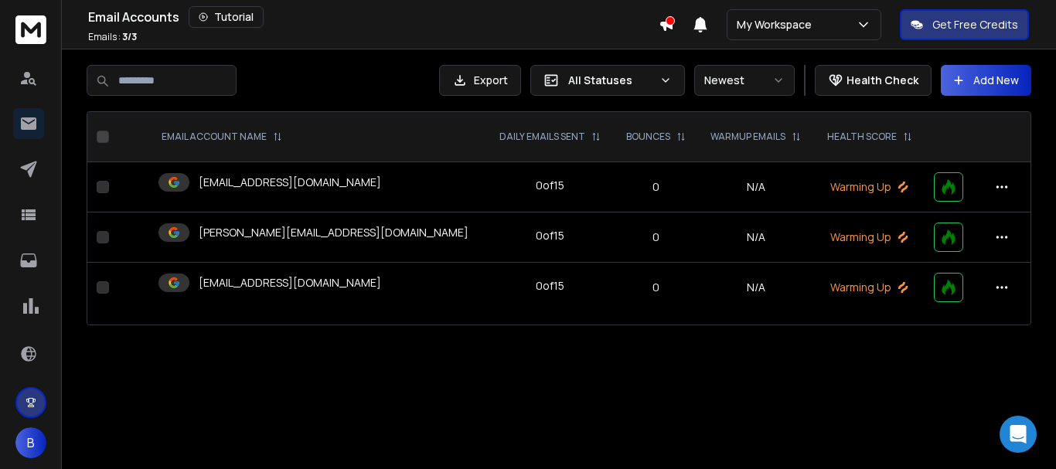
click at [998, 186] on icon at bounding box center [1002, 187] width 14 height 14
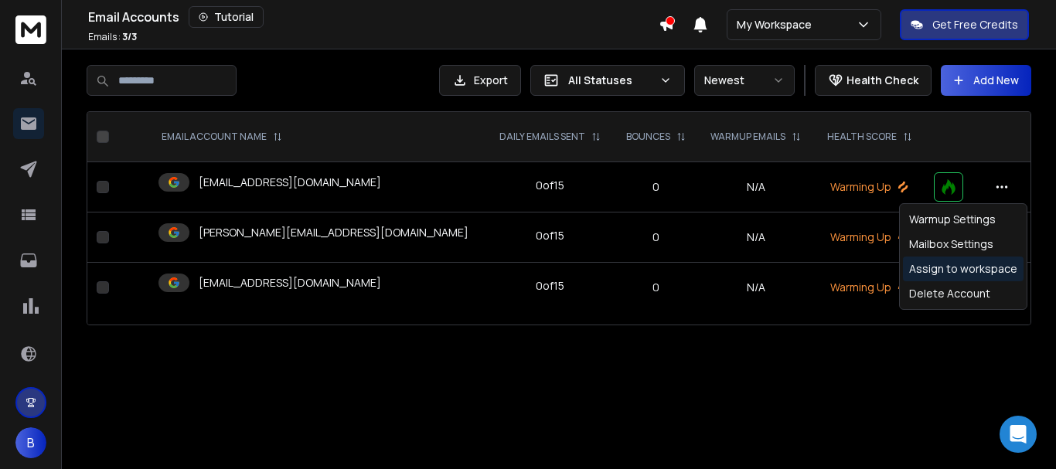
click at [961, 265] on div "Assign to workspace" at bounding box center [963, 269] width 121 height 25
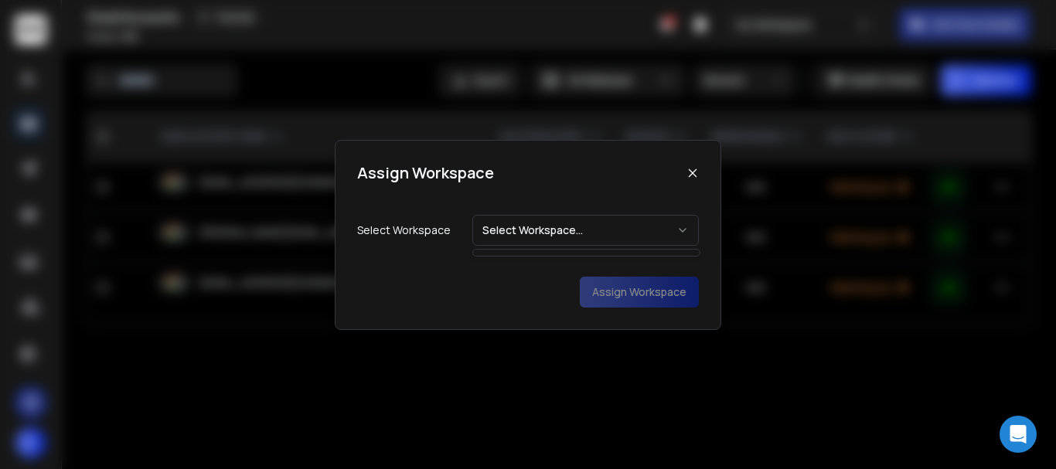
click at [611, 230] on button "Select Workspace..." at bounding box center [585, 230] width 226 height 31
click at [691, 179] on icon at bounding box center [692, 173] width 12 height 12
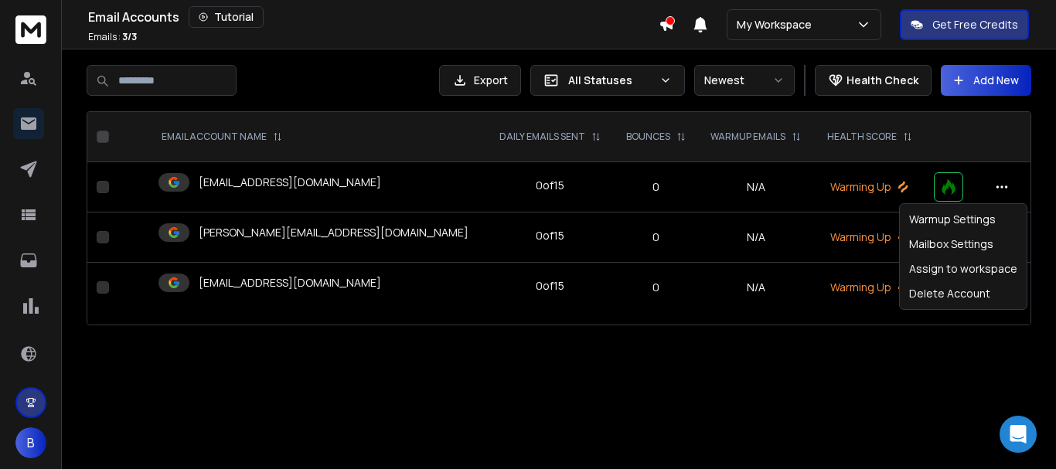
click at [1000, 183] on icon at bounding box center [1002, 187] width 14 height 14
click at [712, 358] on div "ReferralStack Unlock AI-powered affiliate growth Lifetime Deals available! Clai…" at bounding box center [528, 234] width 1056 height 469
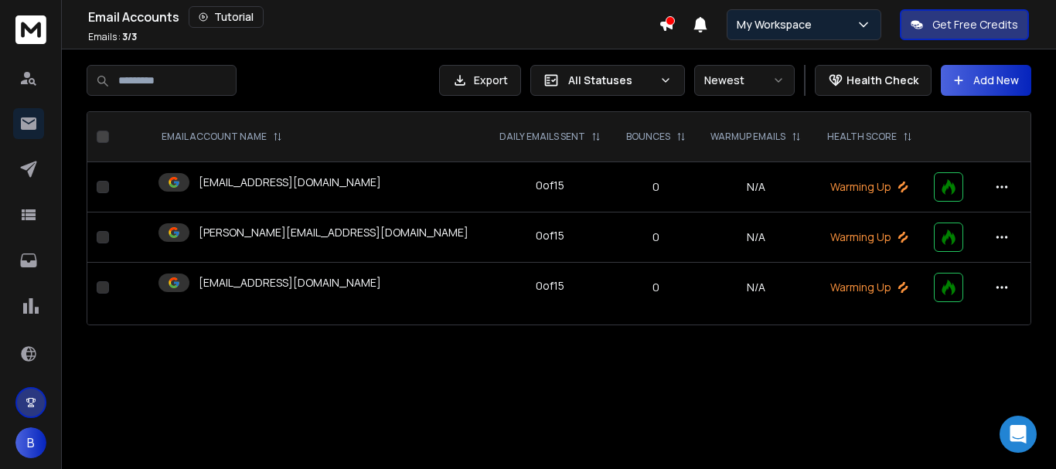
click at [853, 28] on div "My Workspace" at bounding box center [804, 24] width 134 height 15
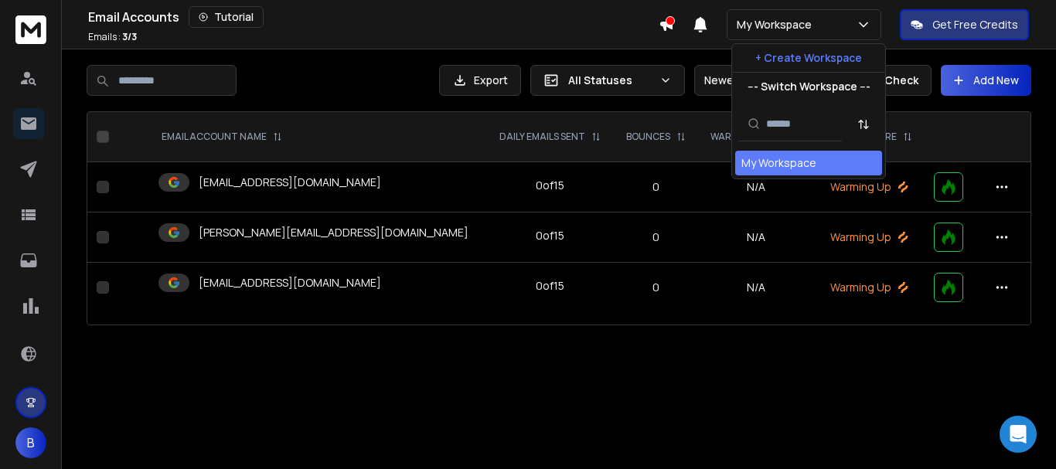
click at [764, 372] on div "ReferralStack Unlock AI-powered affiliate growth Lifetime Deals available! Clai…" at bounding box center [528, 234] width 1056 height 469
